Goal: Navigation & Orientation: Find specific page/section

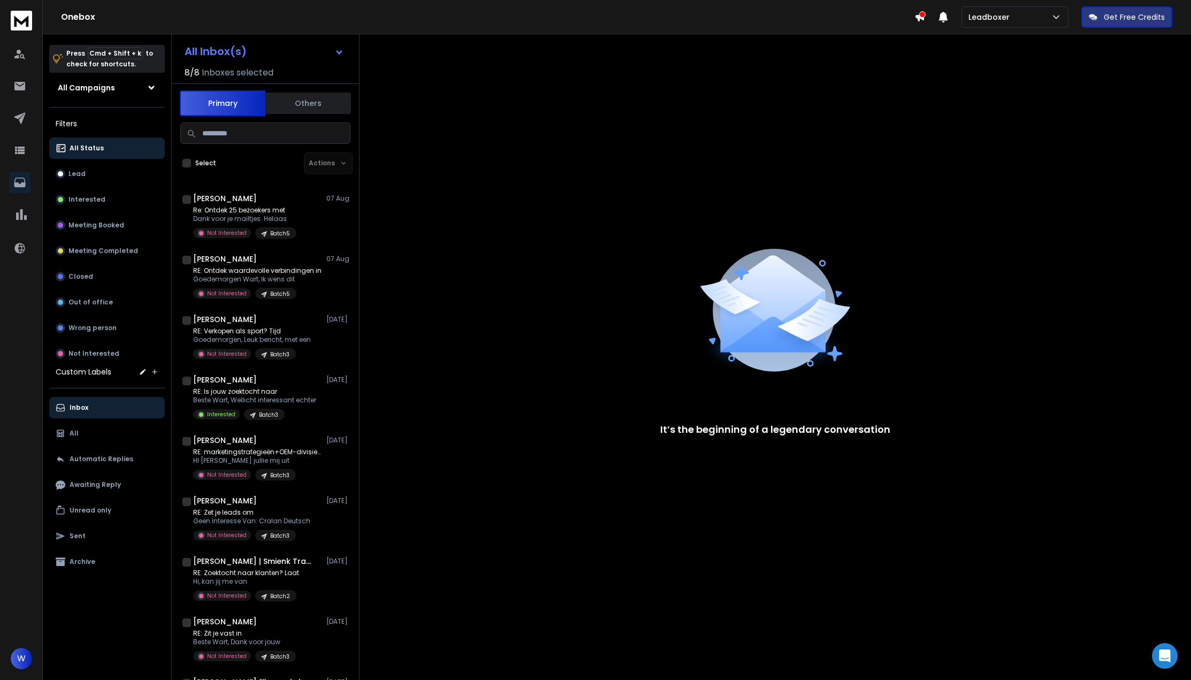
click at [1120, 142] on div "It’s the beginning of a legendary conversation" at bounding box center [775, 323] width 831 height 578
click at [920, 16] on div at bounding box center [922, 14] width 6 height 6
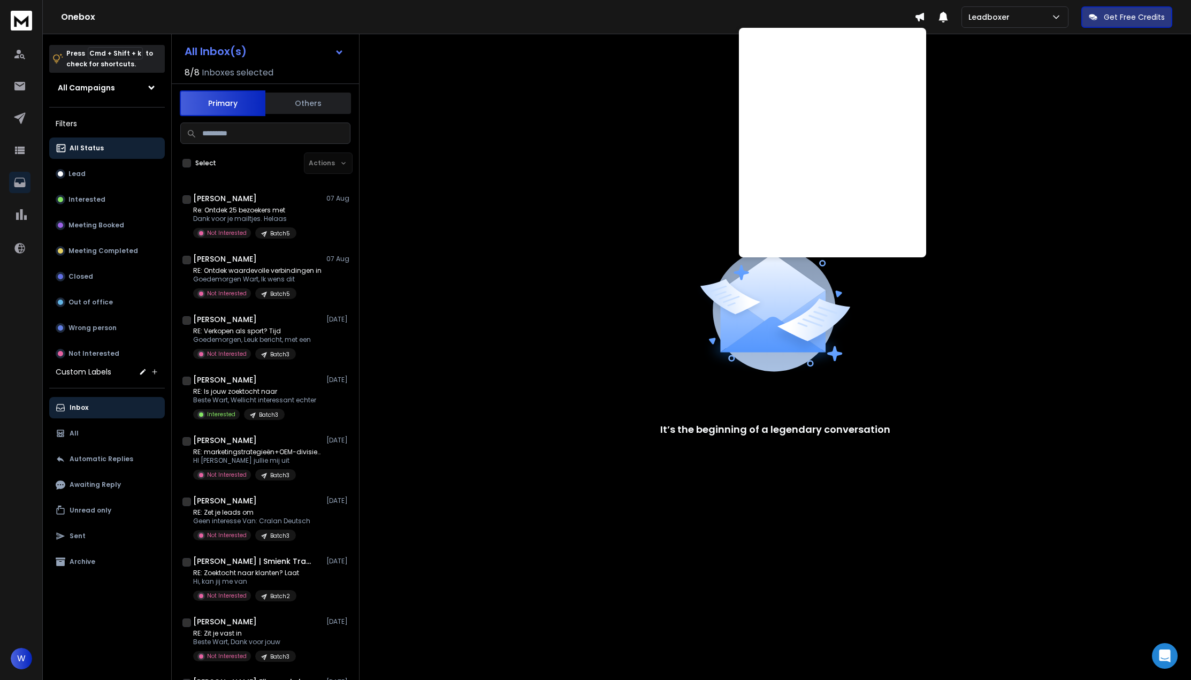
click at [1026, 103] on div "It’s the beginning of a legendary conversation" at bounding box center [775, 323] width 831 height 578
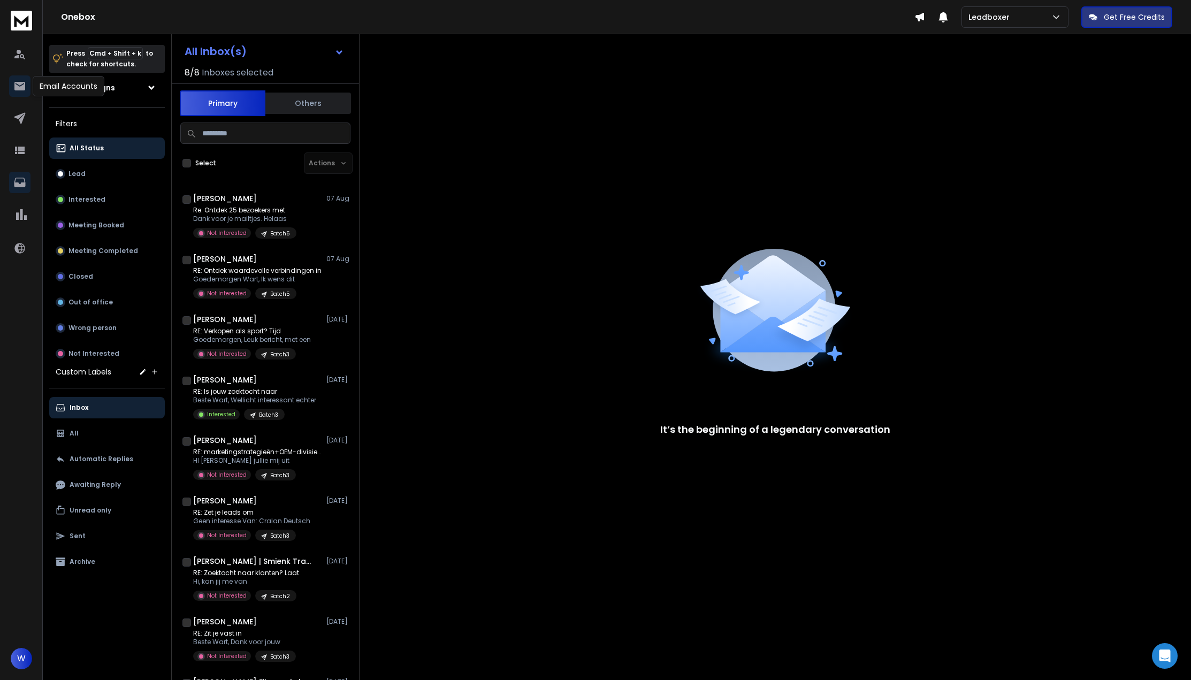
click at [20, 84] on icon at bounding box center [19, 86] width 11 height 9
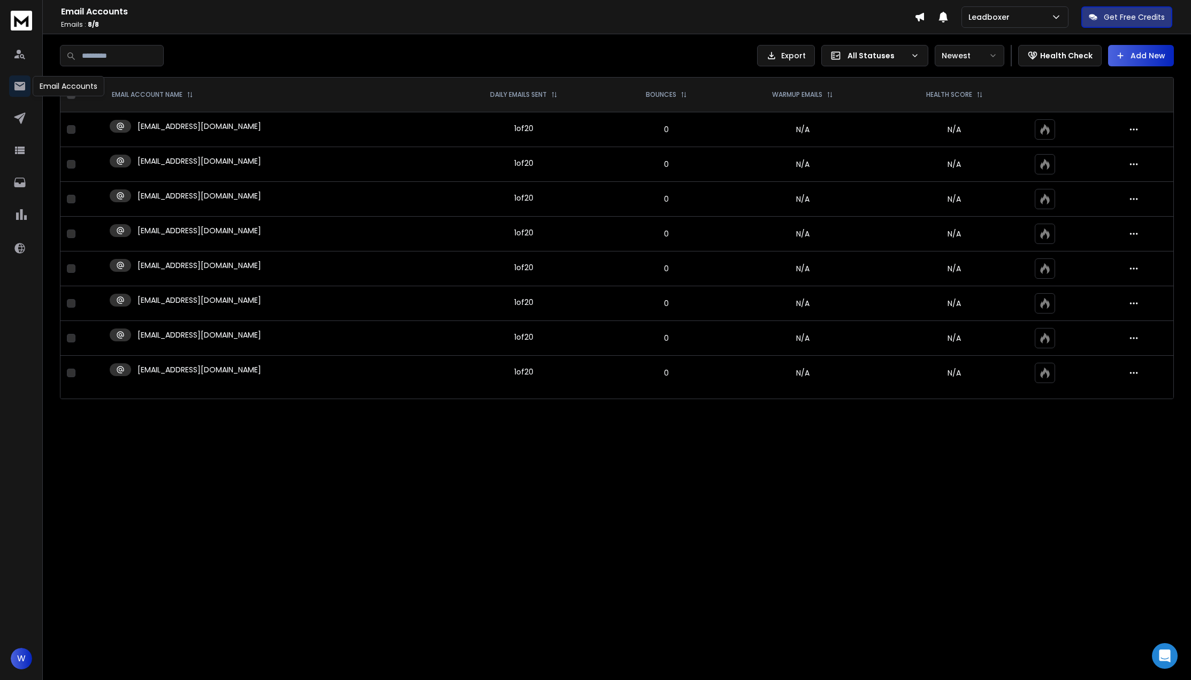
click at [21, 83] on icon at bounding box center [19, 86] width 11 height 9
click at [21, 117] on icon at bounding box center [19, 117] width 11 height 11
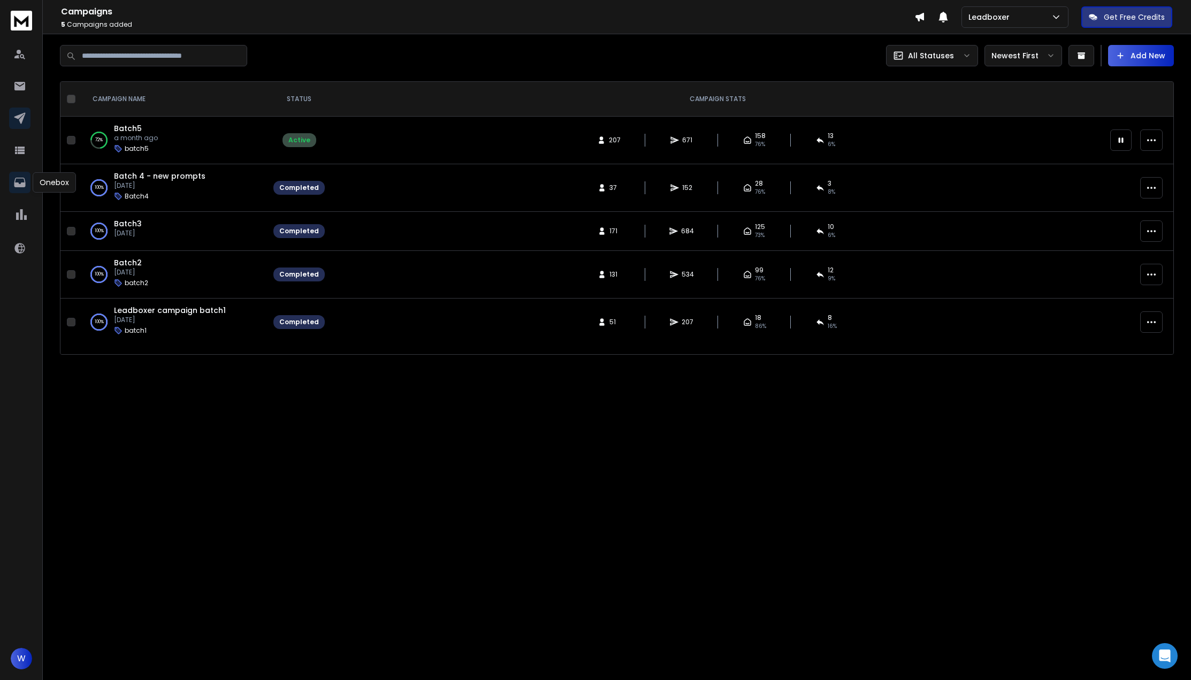
click at [22, 181] on icon at bounding box center [19, 182] width 13 height 13
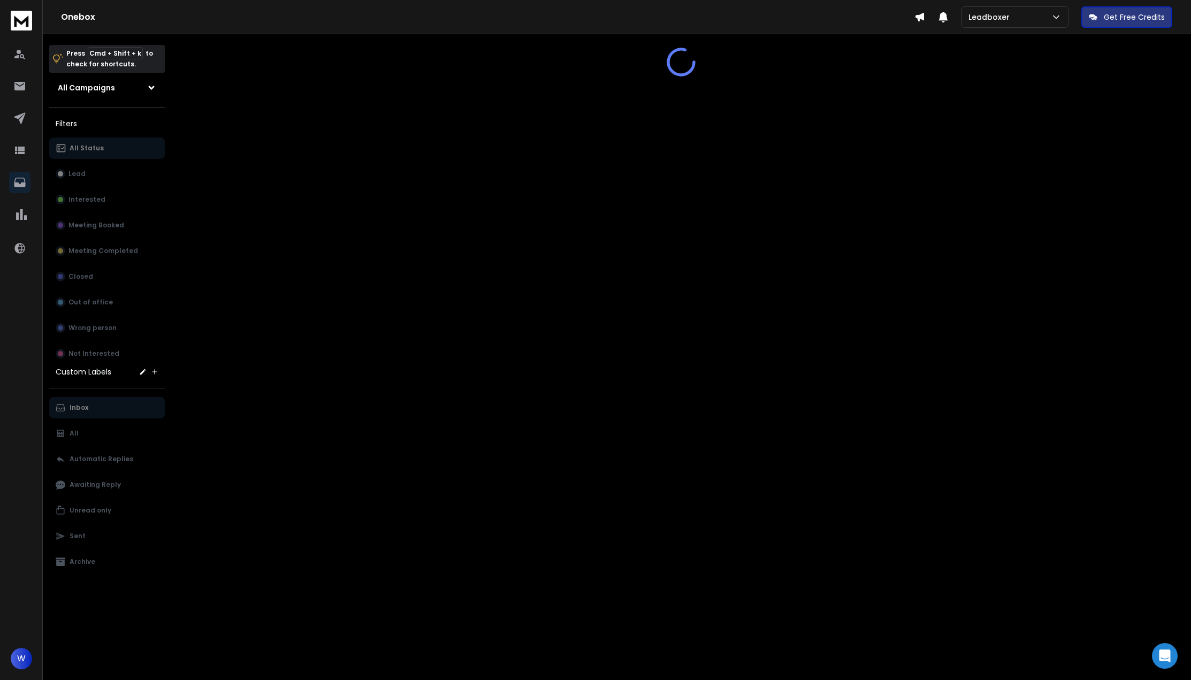
click at [22, 19] on img at bounding box center [21, 21] width 21 height 20
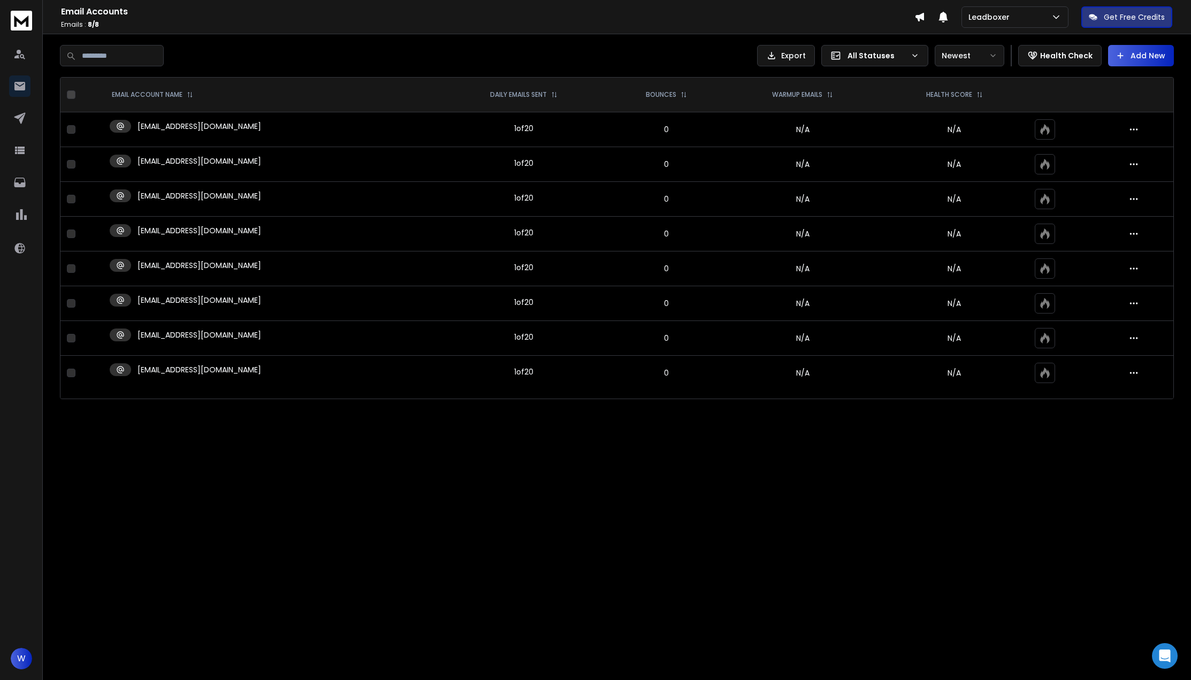
click at [411, 473] on div "Get only verified leads with our AI-powered Lead Finder, starting at $22/mo Try…" at bounding box center [595, 340] width 1191 height 680
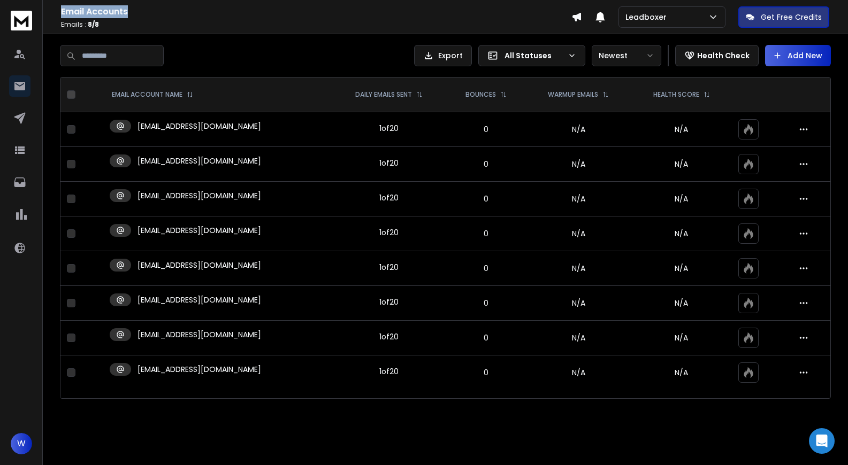
drag, startPoint x: 63, startPoint y: 11, endPoint x: 152, endPoint y: 12, distance: 89.3
click at [152, 12] on h1 "Email Accounts" at bounding box center [316, 11] width 510 height 13
click at [155, 15] on h1 "Email Accounts" at bounding box center [316, 11] width 510 height 13
click at [24, 21] on img at bounding box center [21, 21] width 21 height 20
